Goal: Task Accomplishment & Management: Manage account settings

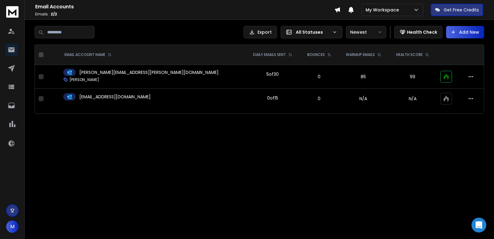
click at [296, 38] on button "Enable" at bounding box center [300, 39] width 32 height 15
click at [12, 66] on icon at bounding box center [11, 68] width 6 height 6
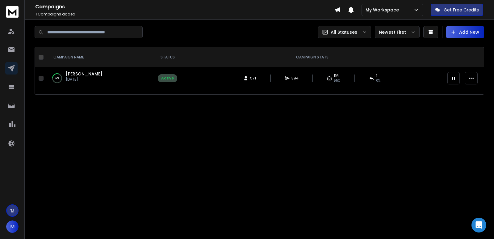
click at [83, 76] on span "[PERSON_NAME]" at bounding box center [84, 74] width 37 height 6
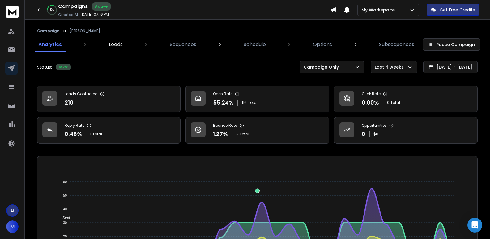
click at [115, 46] on p "Leads" at bounding box center [116, 44] width 14 height 7
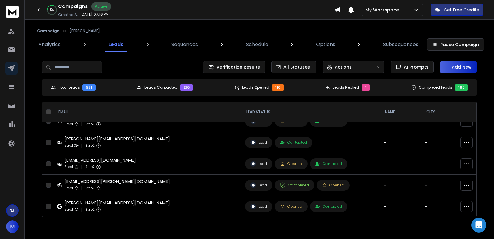
scroll to position [2704, 0]
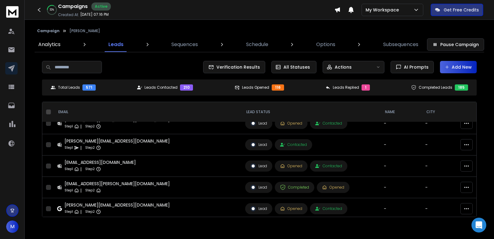
click at [50, 44] on p "Analytics" at bounding box center [49, 44] width 22 height 7
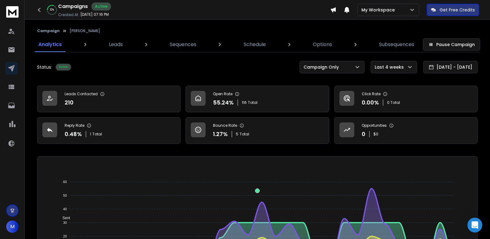
click at [91, 104] on div "210" at bounding box center [85, 102] width 40 height 9
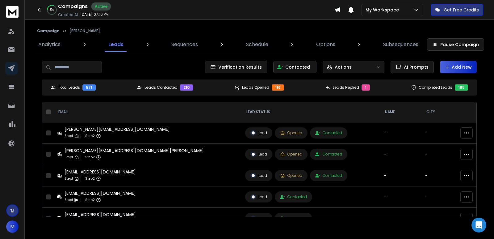
scroll to position [4400, 0]
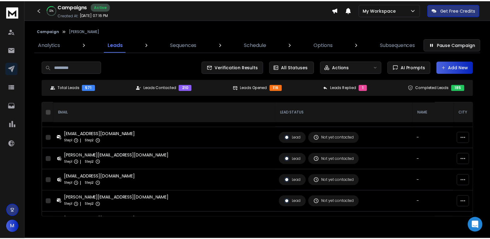
scroll to position [11646, 0]
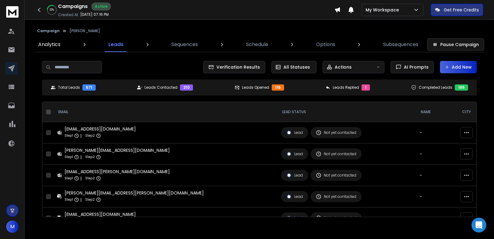
click at [51, 46] on p "Analytics" at bounding box center [49, 44] width 22 height 7
